Goal: Communication & Community: Answer question/provide support

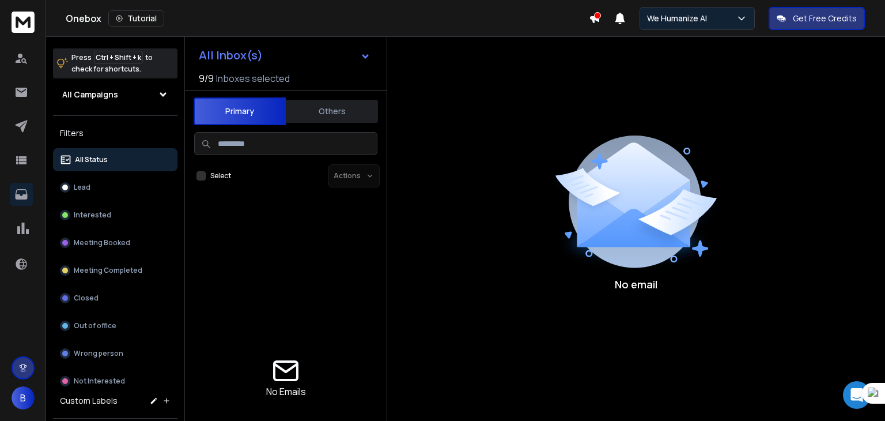
click at [746, 24] on icon "button" at bounding box center [742, 19] width 12 height 12
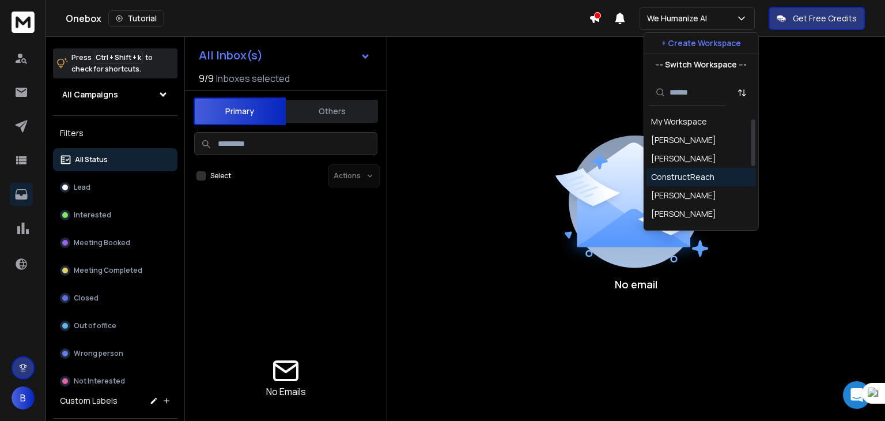
scroll to position [58, 0]
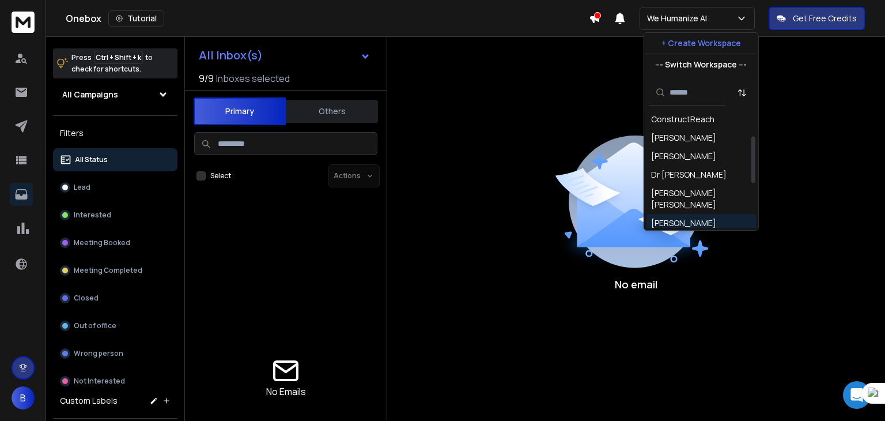
click at [704, 225] on div "Dr Tracey Marks" at bounding box center [683, 223] width 65 height 12
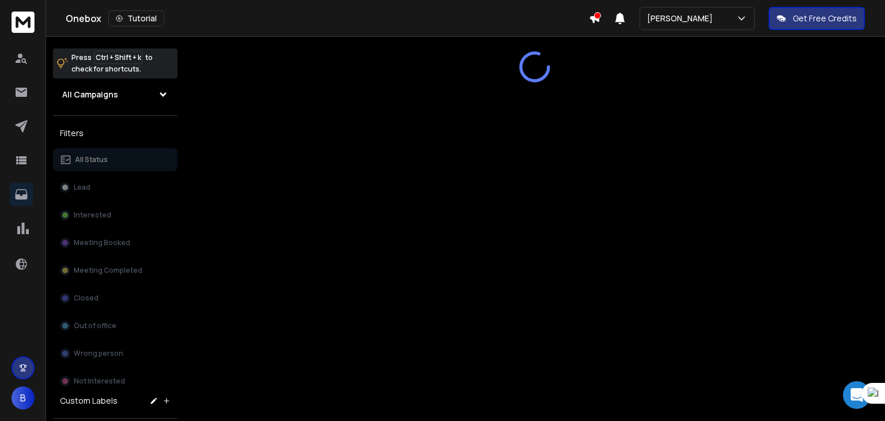
click at [69, 216] on div "All Status Lead Interested Meeting Booked Meeting Completed Closed Out of offic…" at bounding box center [115, 270] width 125 height 244
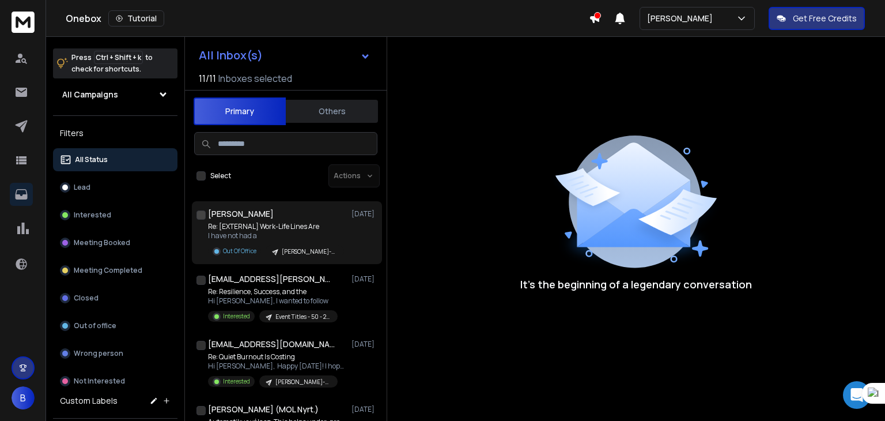
click at [284, 218] on div "Shannon Evans 08 Oct" at bounding box center [292, 214] width 169 height 12
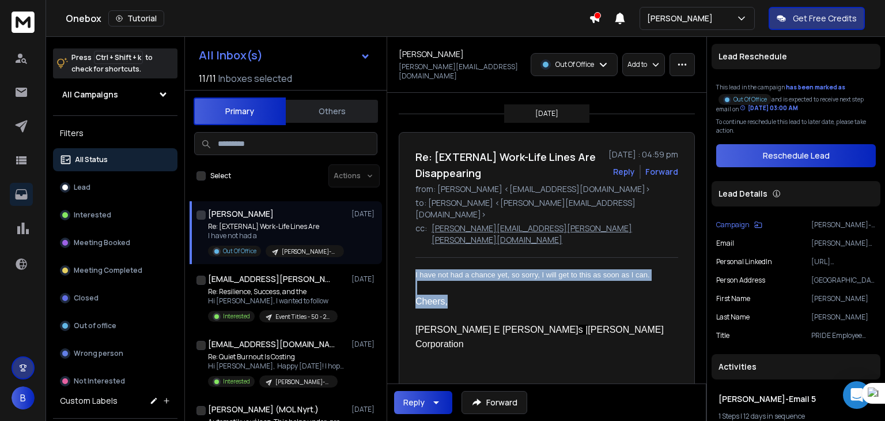
drag, startPoint x: 415, startPoint y: 238, endPoint x: 445, endPoint y: 255, distance: 34.3
copy div "I have not had a chance yet, so sorry, I will get to this as soon as I can. Che…"
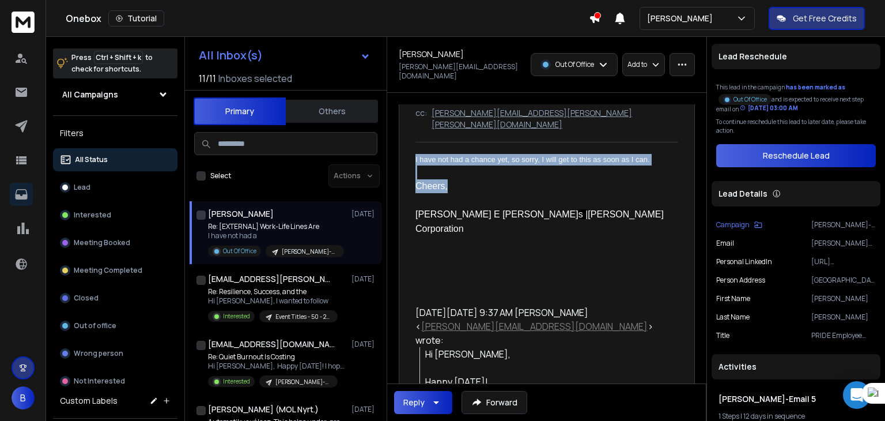
click at [424, 404] on div "Reply" at bounding box center [423, 402] width 40 height 14
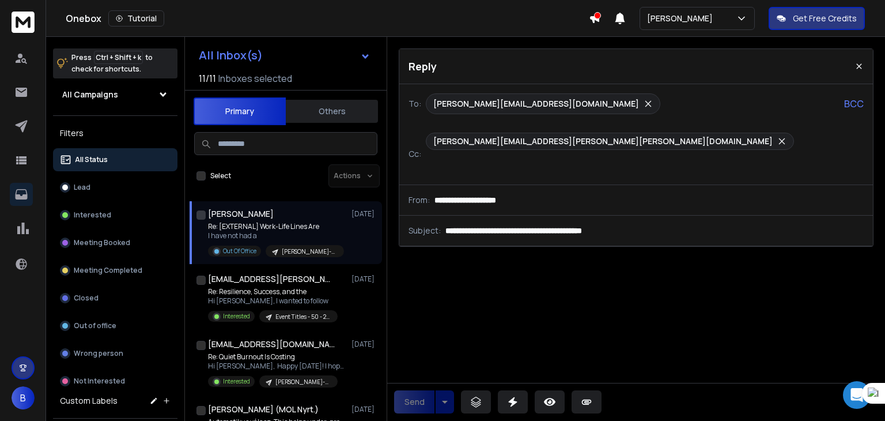
scroll to position [0, 0]
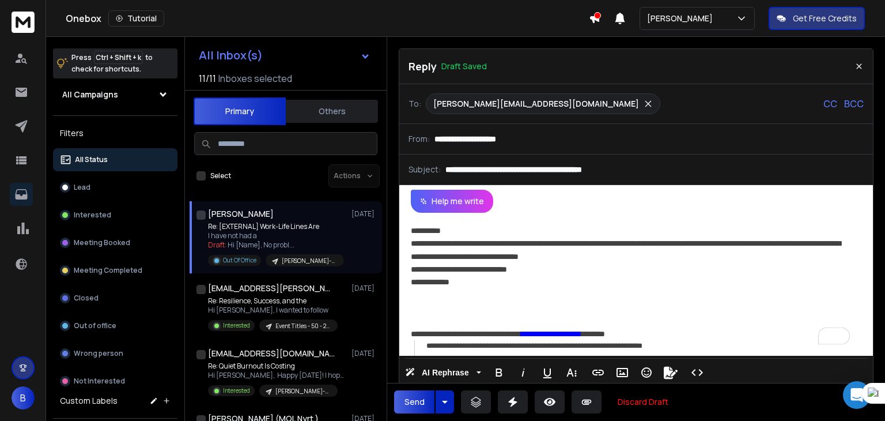
click at [446, 264] on div "**********" at bounding box center [636, 284] width 474 height 143
drag, startPoint x: 447, startPoint y: 226, endPoint x: 416, endPoint y: 227, distance: 31.1
click at [416, 227] on p "**********" at bounding box center [626, 230] width 430 height 13
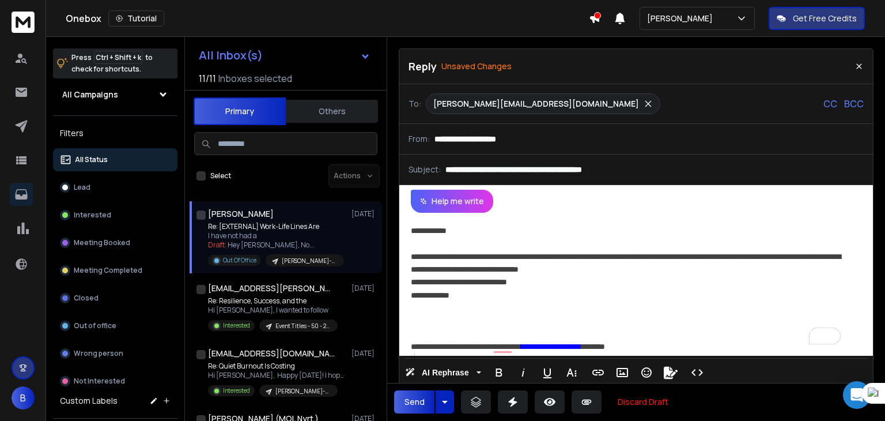
click at [485, 254] on p "**********" at bounding box center [626, 263] width 430 height 26
click at [681, 270] on p "**********" at bounding box center [626, 263] width 430 height 26
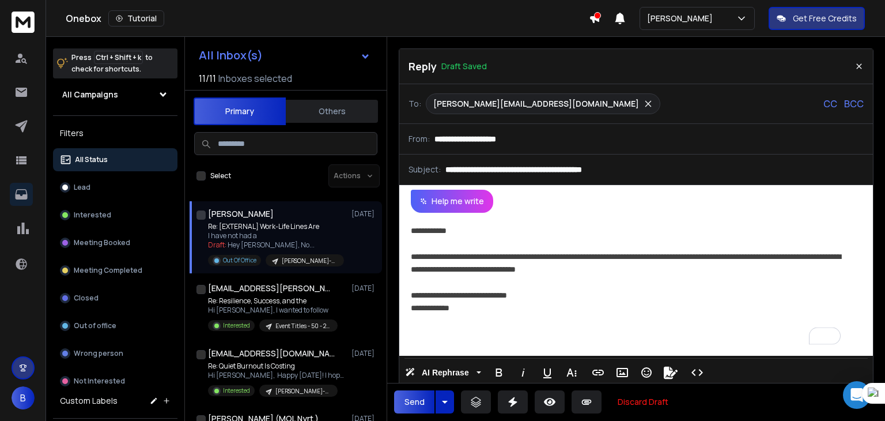
click at [537, 296] on p "**********" at bounding box center [626, 295] width 430 height 13
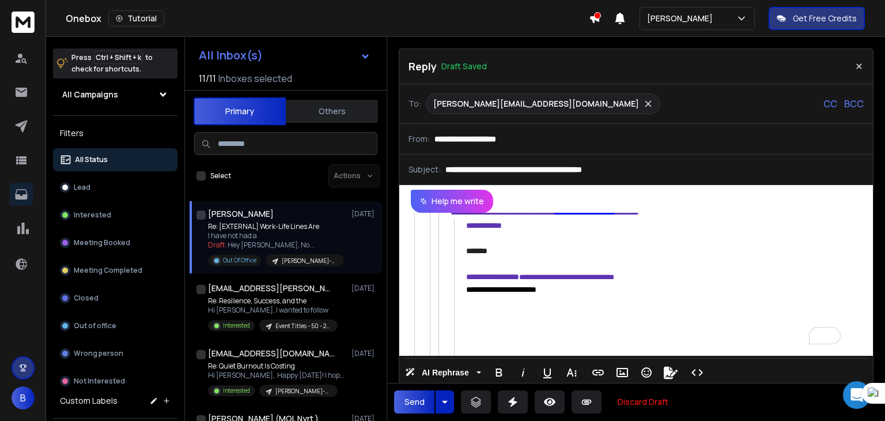
scroll to position [692, 0]
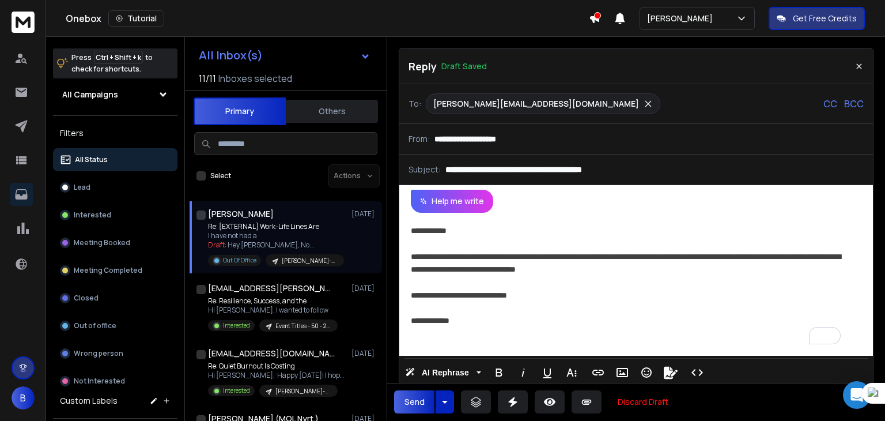
click at [448, 403] on icon "button" at bounding box center [445, 402] width 14 height 14
click at [430, 372] on p "Send Later" at bounding box center [435, 373] width 42 height 12
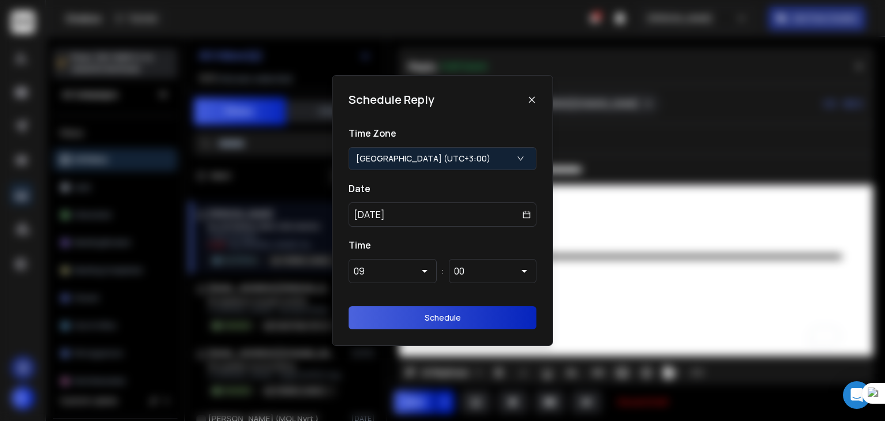
click at [452, 160] on div "Nairobi (UTC+3:00)" at bounding box center [432, 159] width 152 height 12
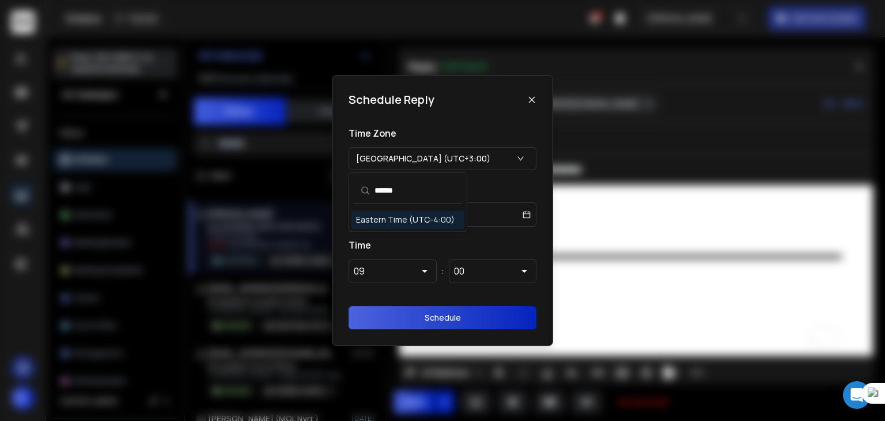
type input "******"
click at [433, 220] on div "Eastern Time (UTC-4:00)" at bounding box center [405, 220] width 99 height 12
click at [473, 316] on div "Schedule" at bounding box center [443, 317] width 188 height 23
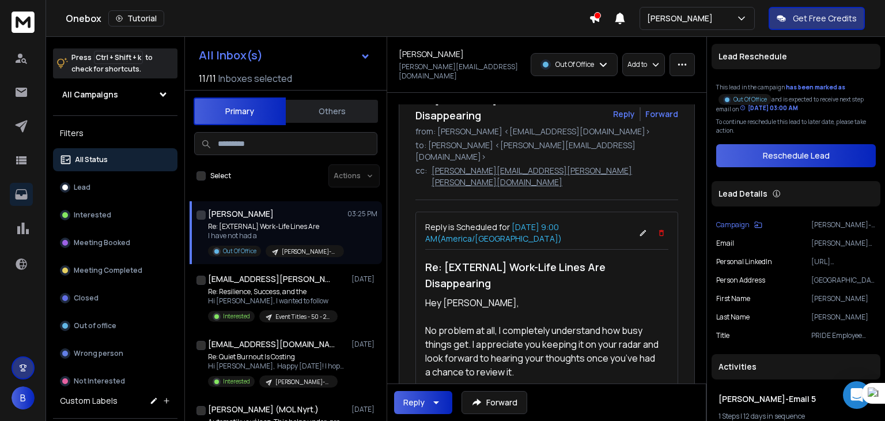
scroll to position [115, 0]
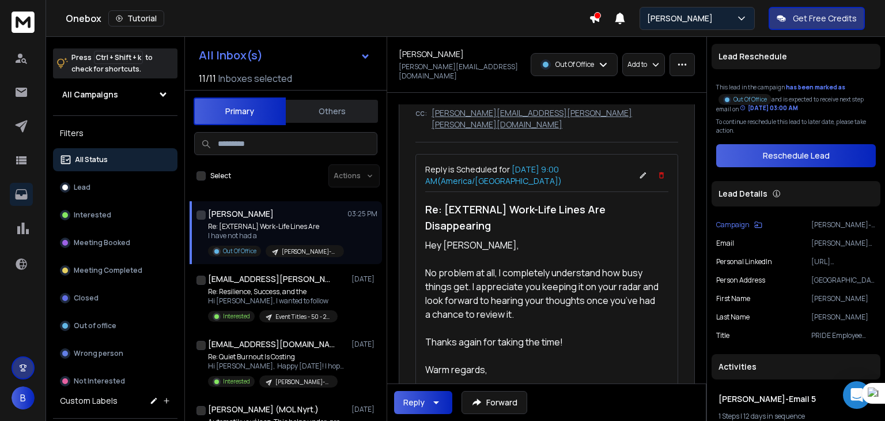
click at [744, 22] on icon "button" at bounding box center [742, 19] width 12 height 12
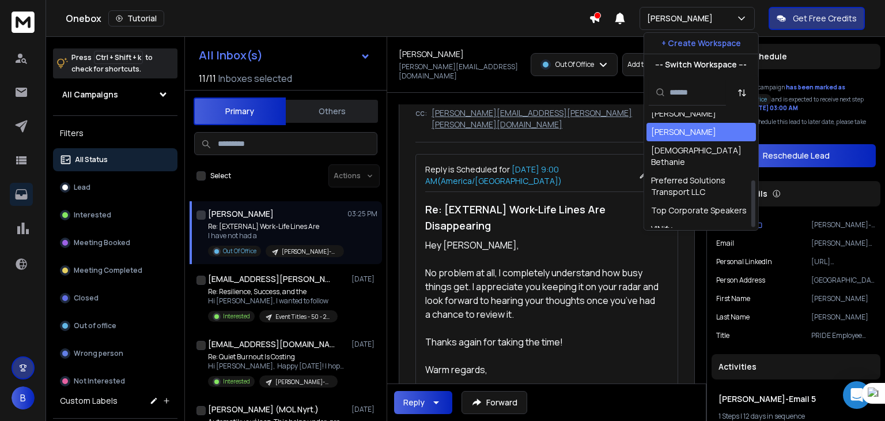
scroll to position [166, 0]
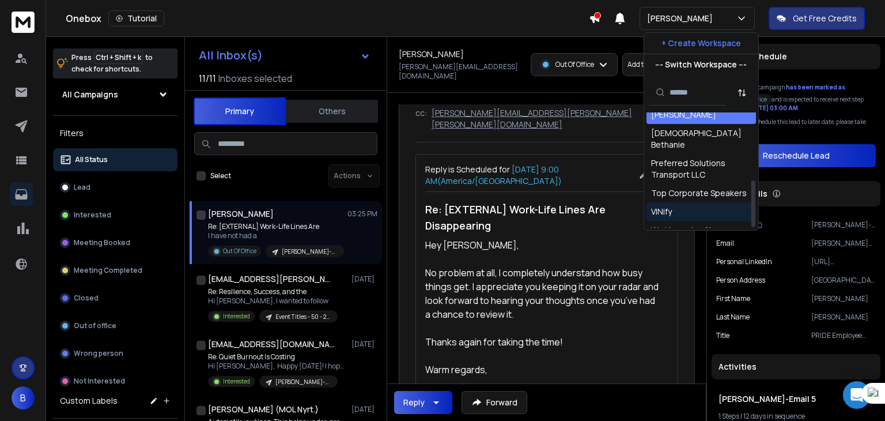
click at [682, 202] on div "VINify" at bounding box center [702, 211] width 110 height 18
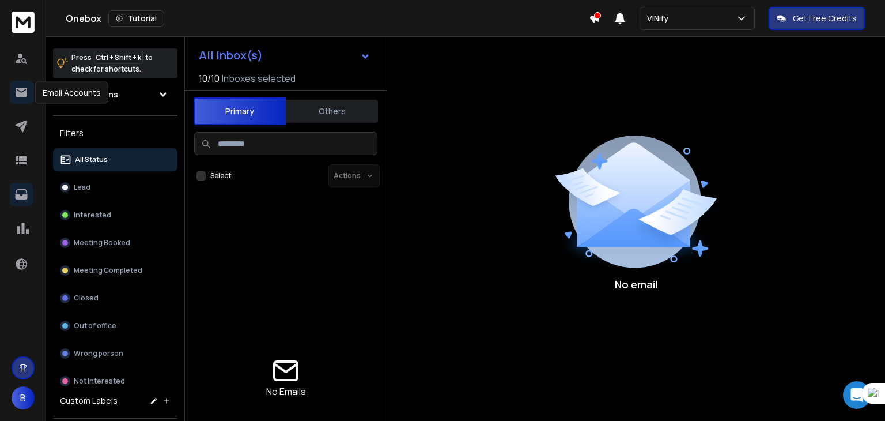
click at [18, 91] on icon at bounding box center [21, 92] width 14 height 14
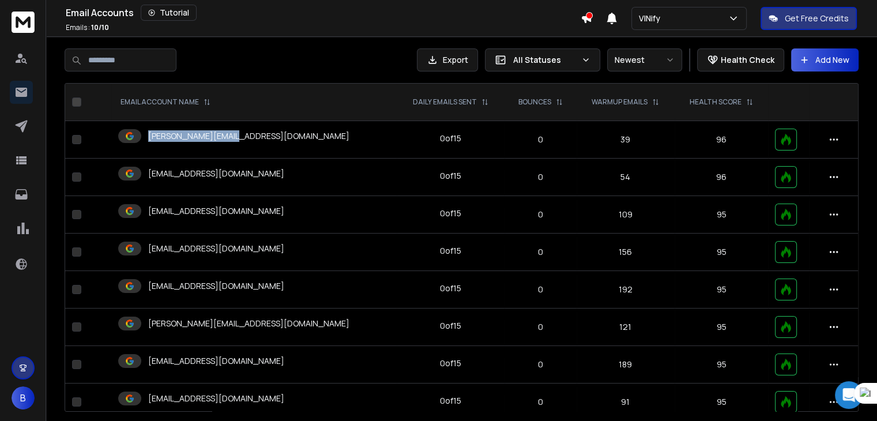
drag, startPoint x: 149, startPoint y: 125, endPoint x: 231, endPoint y: 136, distance: 82.6
click at [231, 136] on td "[PERSON_NAME][EMAIL_ADDRESS][DOMAIN_NAME]" at bounding box center [253, 139] width 285 height 37
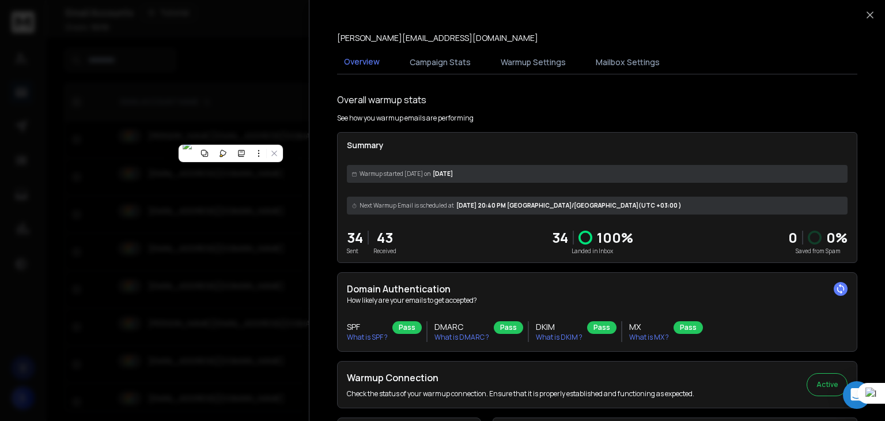
click at [379, 36] on p "[PERSON_NAME][EMAIL_ADDRESS][DOMAIN_NAME]" at bounding box center [437, 38] width 201 height 12
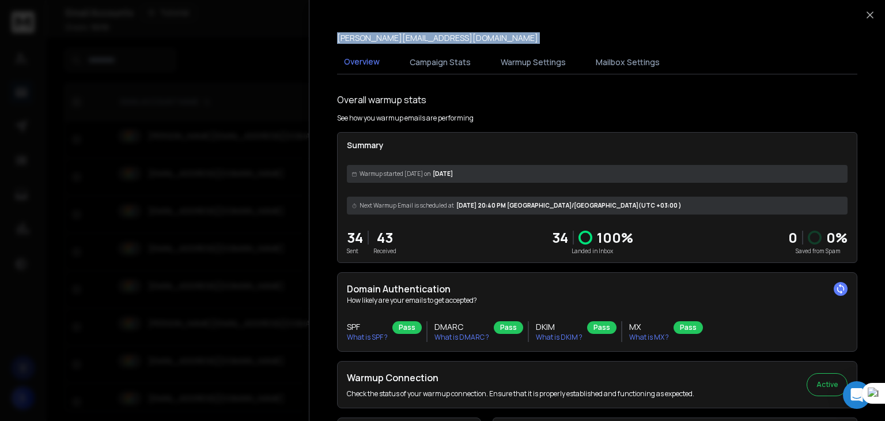
click at [379, 36] on p "[PERSON_NAME][EMAIL_ADDRESS][DOMAIN_NAME]" at bounding box center [437, 38] width 201 height 12
copy p "[PERSON_NAME][EMAIL_ADDRESS][DOMAIN_NAME]"
click at [869, 12] on icon "button" at bounding box center [871, 15] width 12 height 12
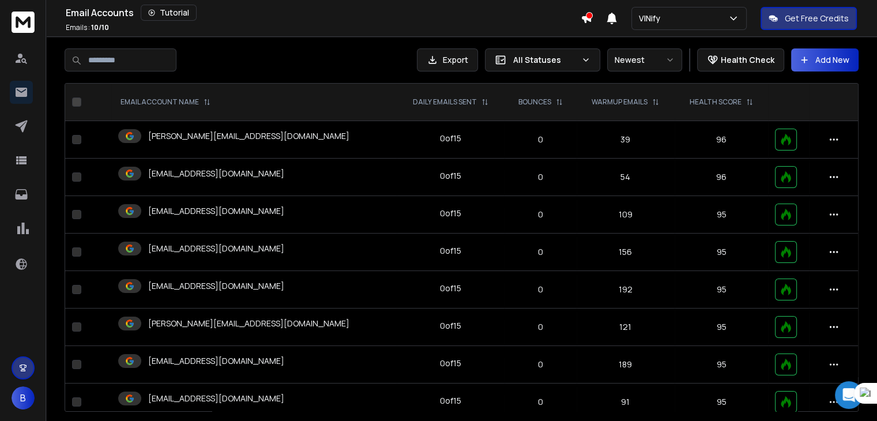
click at [217, 171] on p "[EMAIL_ADDRESS][DOMAIN_NAME]" at bounding box center [216, 174] width 136 height 12
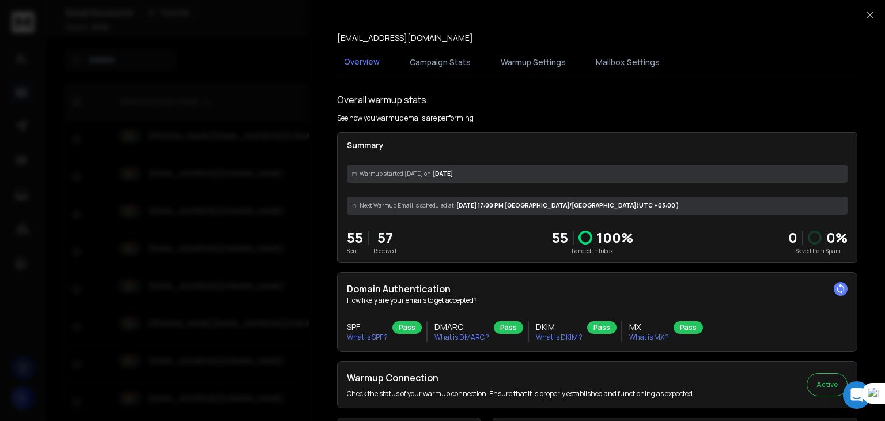
click at [426, 36] on p "[EMAIL_ADDRESS][DOMAIN_NAME]" at bounding box center [405, 38] width 136 height 12
copy p "[EMAIL_ADDRESS][DOMAIN_NAME]"
